Goal: Navigation & Orientation: Find specific page/section

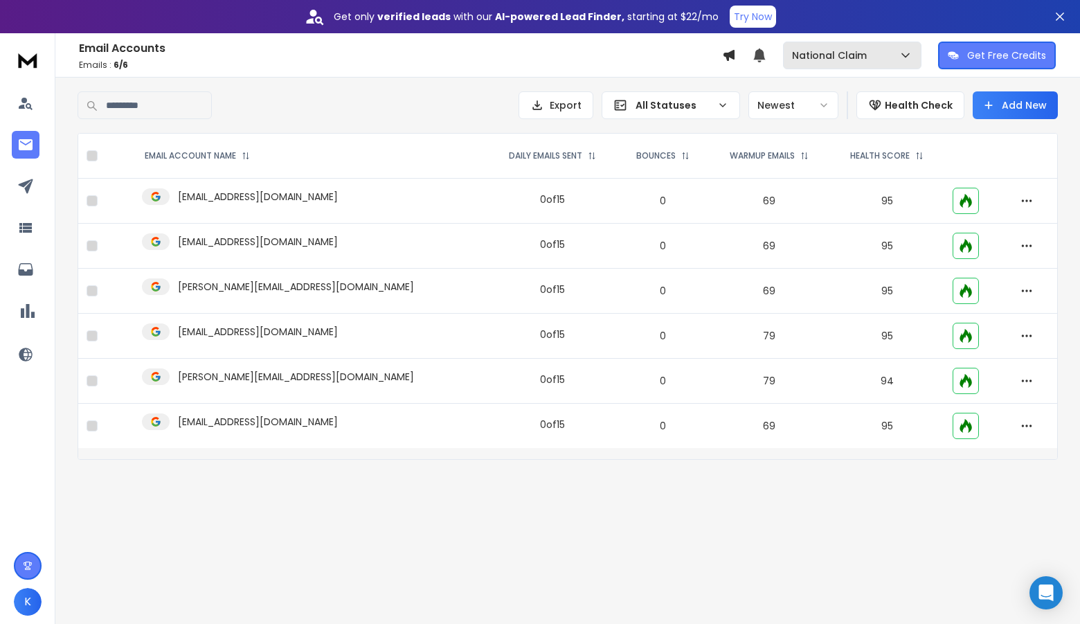
click at [837, 50] on p "National Claim" at bounding box center [832, 55] width 80 height 14
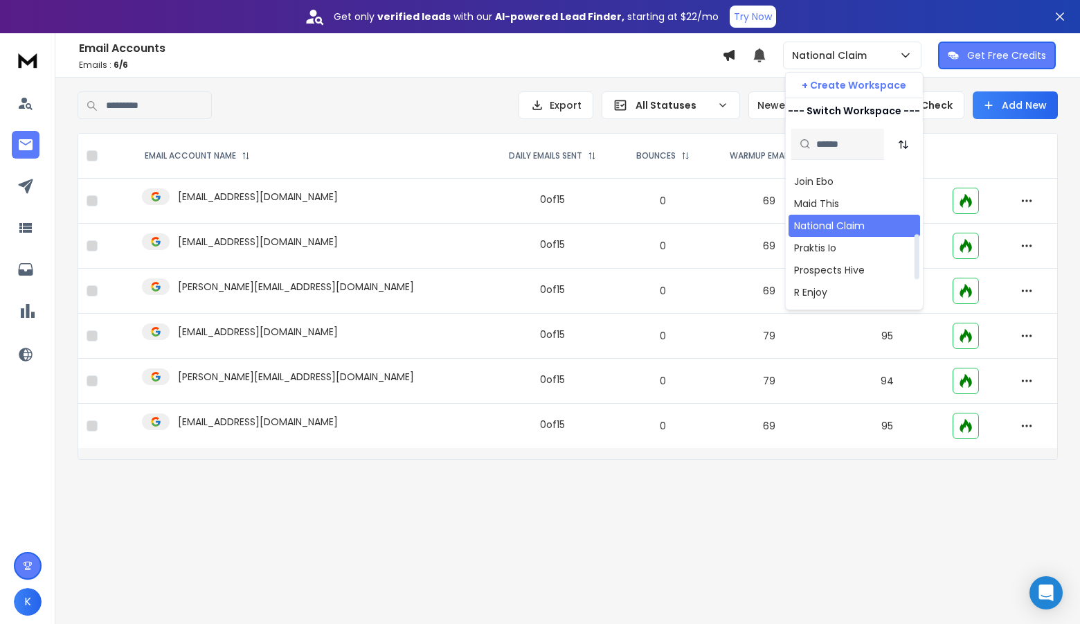
scroll to position [201, 0]
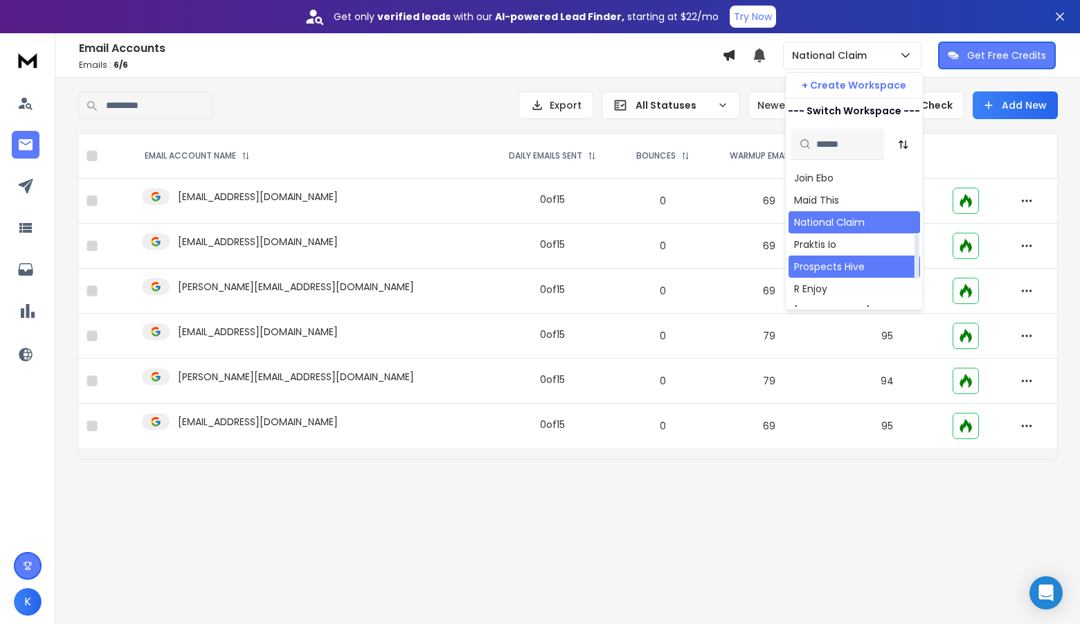
click at [816, 275] on div "Prospects Hive" at bounding box center [854, 266] width 132 height 22
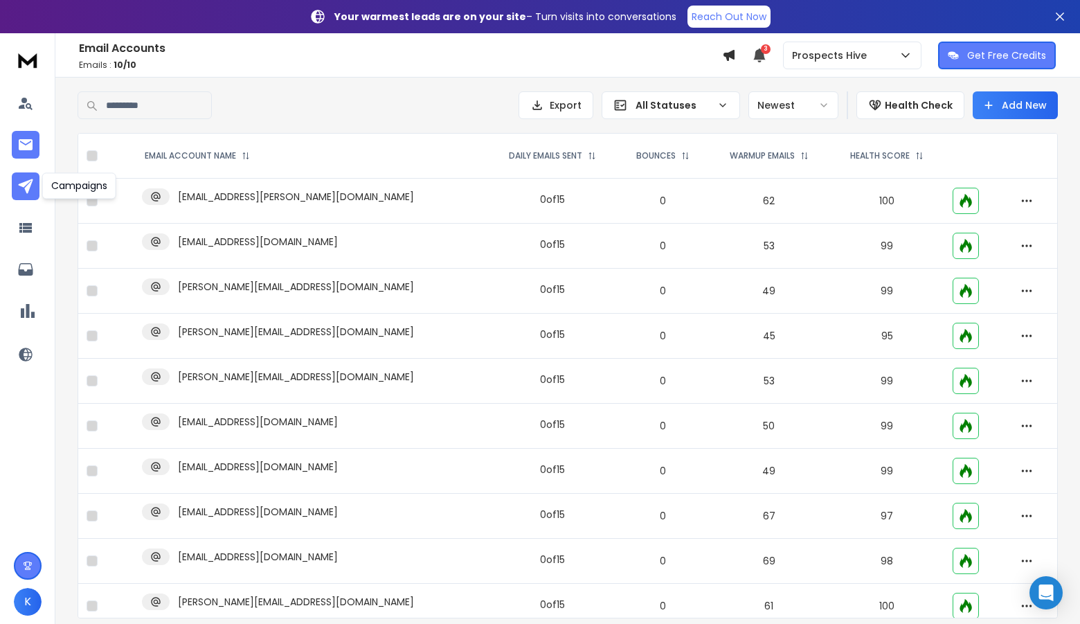
click at [35, 177] on link at bounding box center [26, 186] width 28 height 28
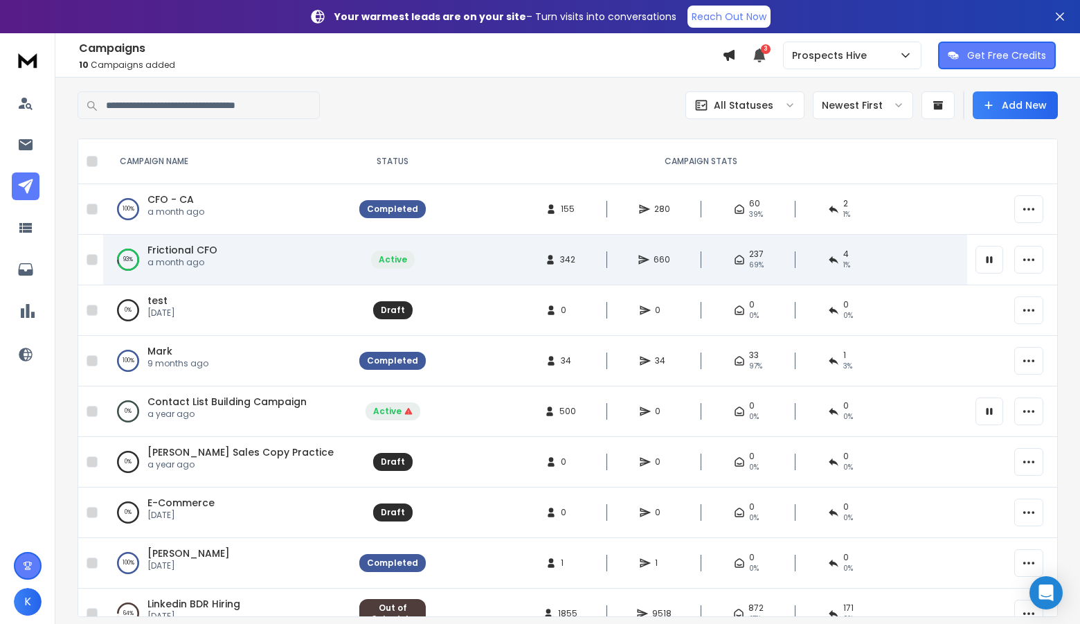
click at [253, 255] on div "93 % Frictional CFO a month ago" at bounding box center [227, 259] width 220 height 33
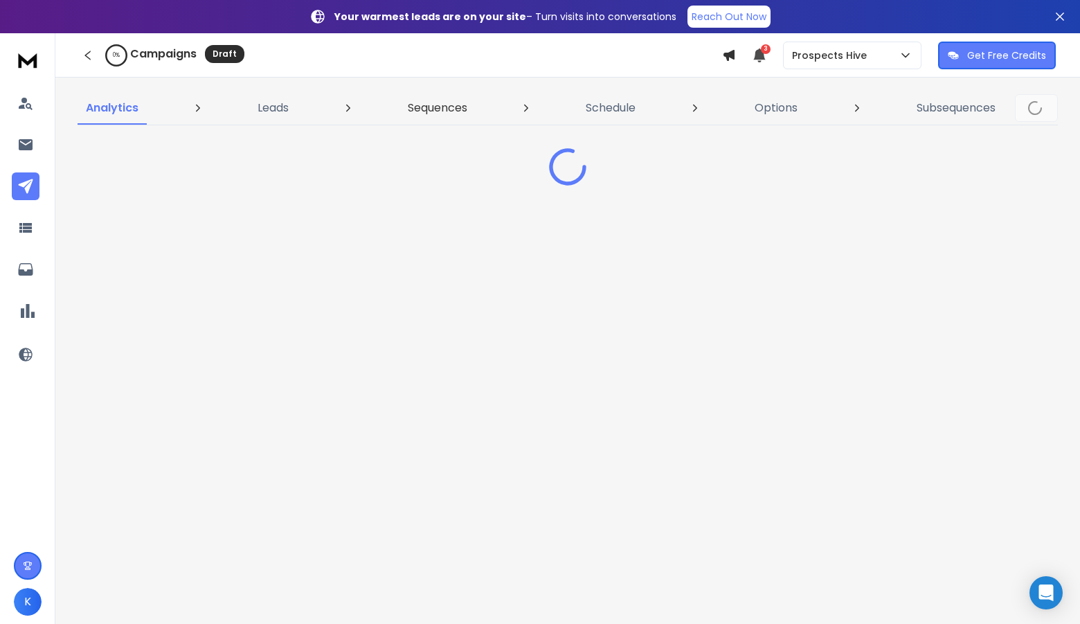
click at [425, 105] on p "Sequences" at bounding box center [438, 108] width 60 height 17
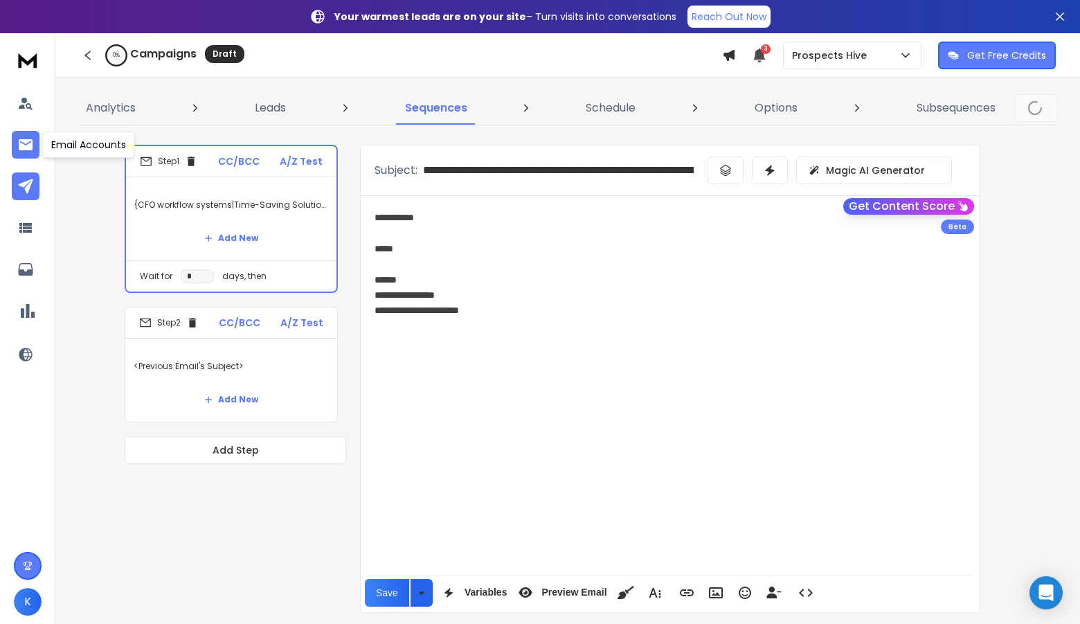
click at [26, 154] on link at bounding box center [26, 145] width 28 height 28
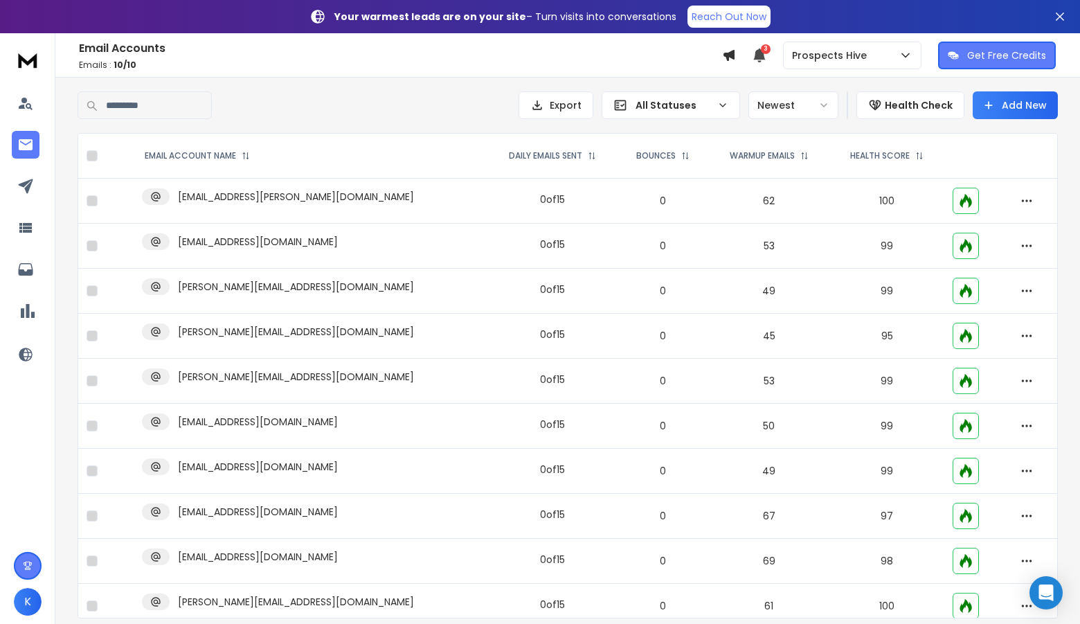
click at [30, 204] on div at bounding box center [28, 188] width 32 height 33
click at [30, 224] on icon at bounding box center [25, 228] width 12 height 10
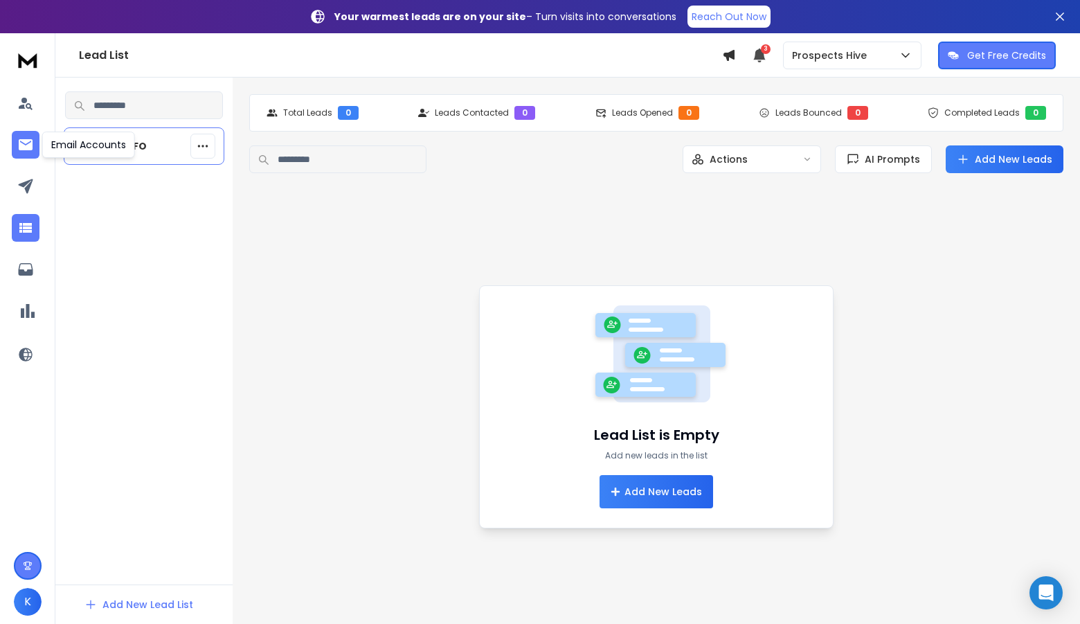
click at [23, 143] on icon at bounding box center [26, 144] width 14 height 11
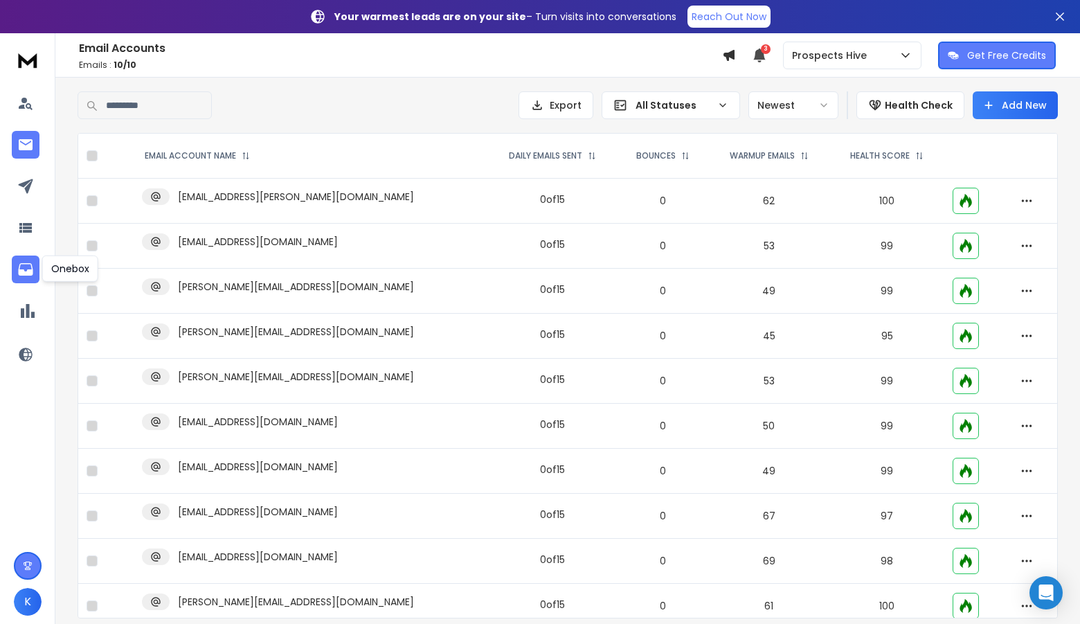
click at [28, 277] on link at bounding box center [26, 269] width 28 height 28
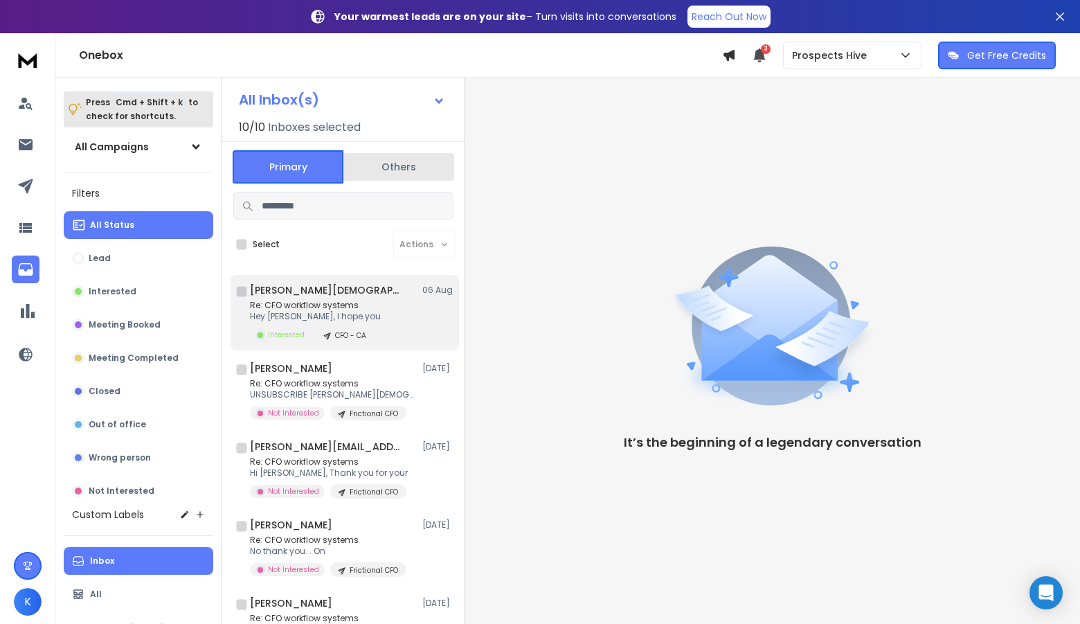
click at [331, 322] on div "Re: CFO workflow systems Hey Bennan, I hope you Interested CFO - CA" at bounding box center [315, 321] width 131 height 42
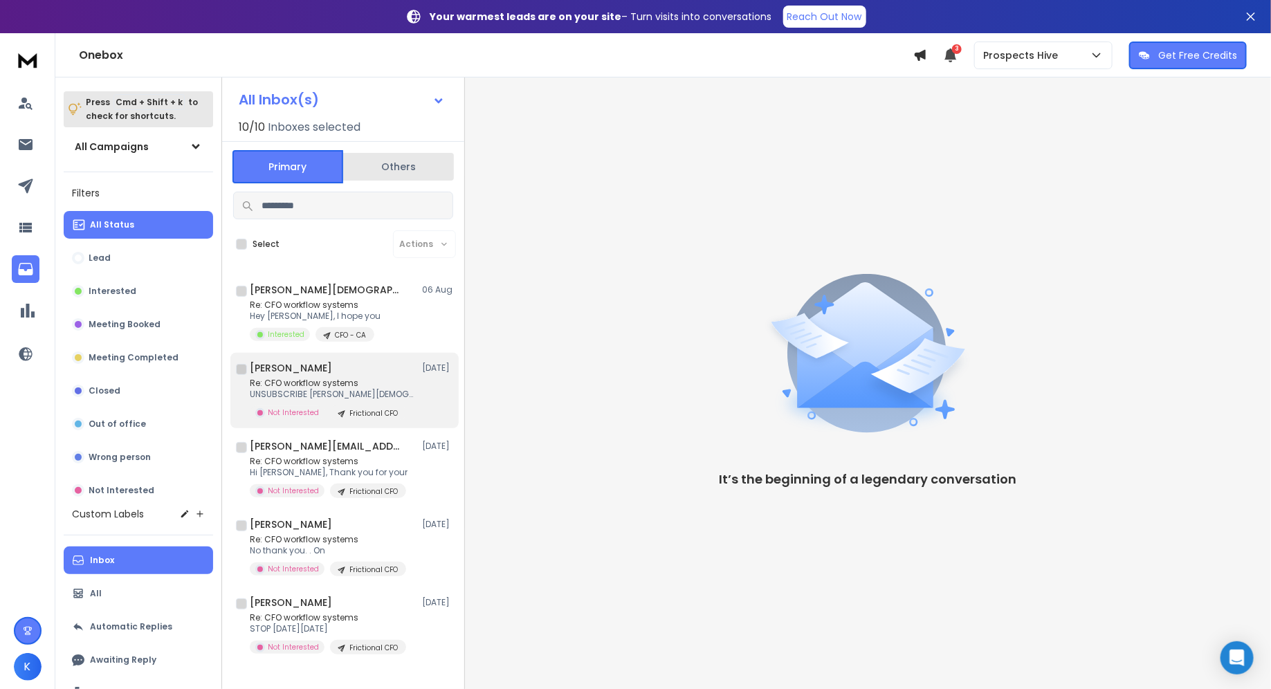
click at [293, 361] on h1 "Kevin Appleby" at bounding box center [291, 368] width 82 height 14
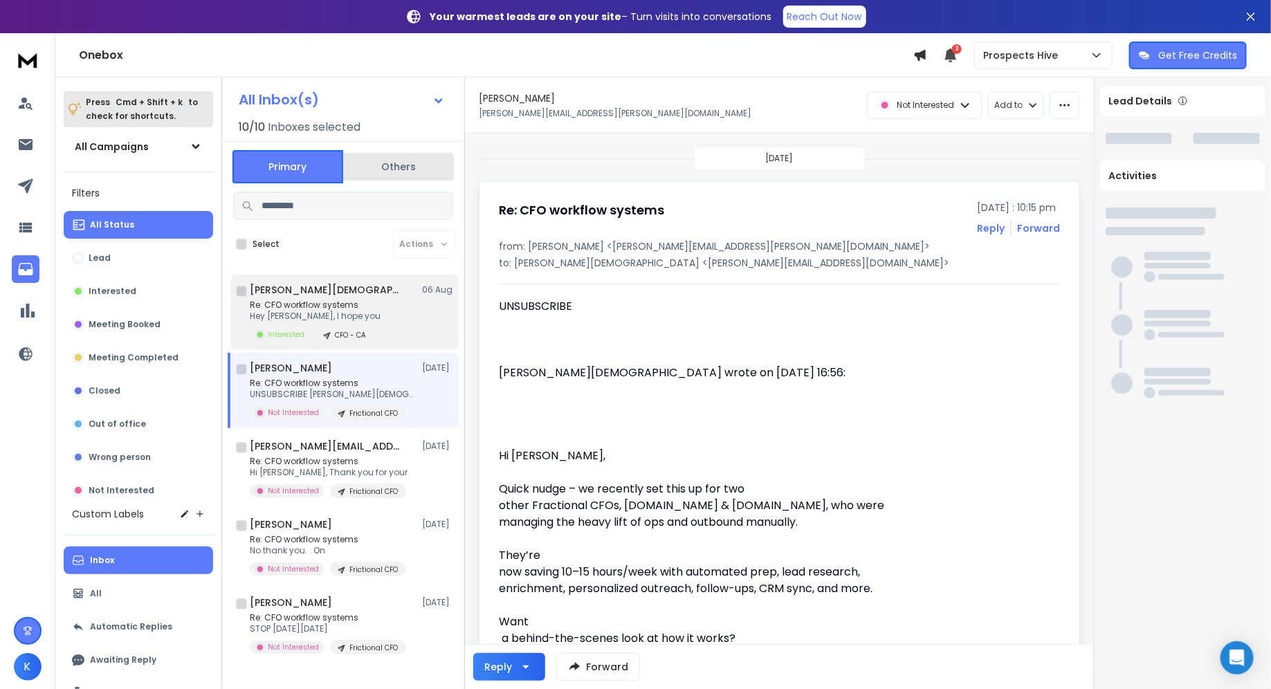
click at [305, 301] on p "Re: CFO workflow systems" at bounding box center [315, 305] width 131 height 11
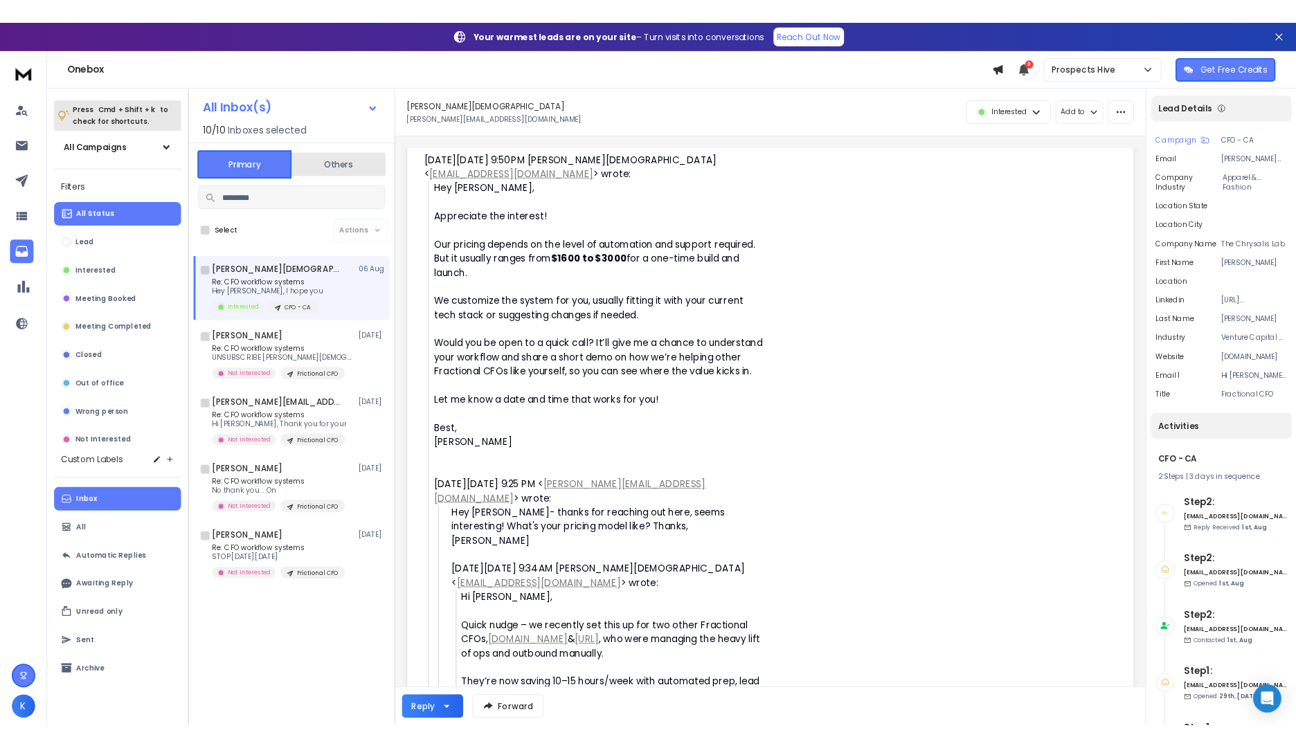
scroll to position [404, 0]
